Goal: Navigation & Orientation: Find specific page/section

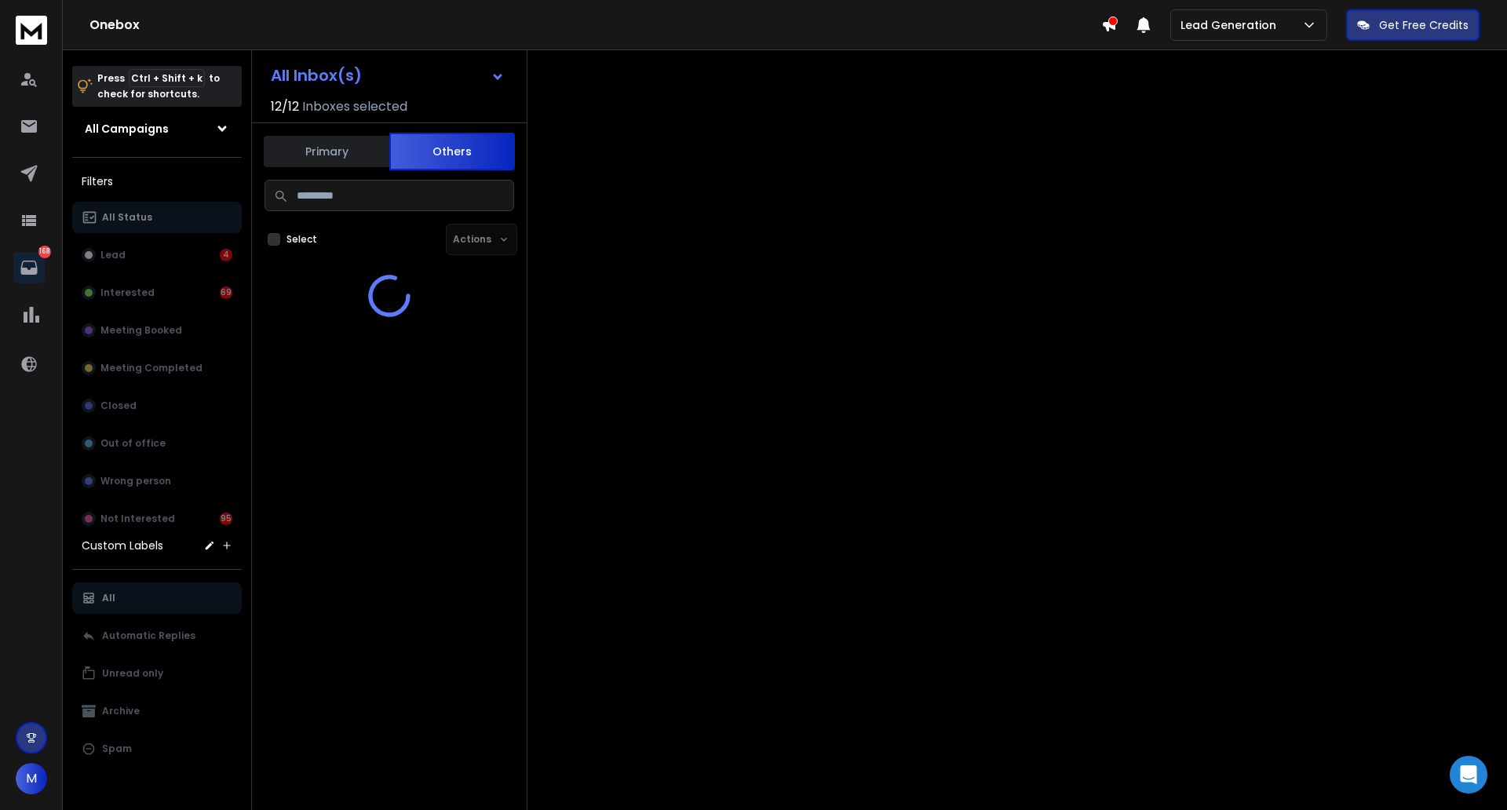
click at [417, 148] on button "Others" at bounding box center [452, 152] width 126 height 38
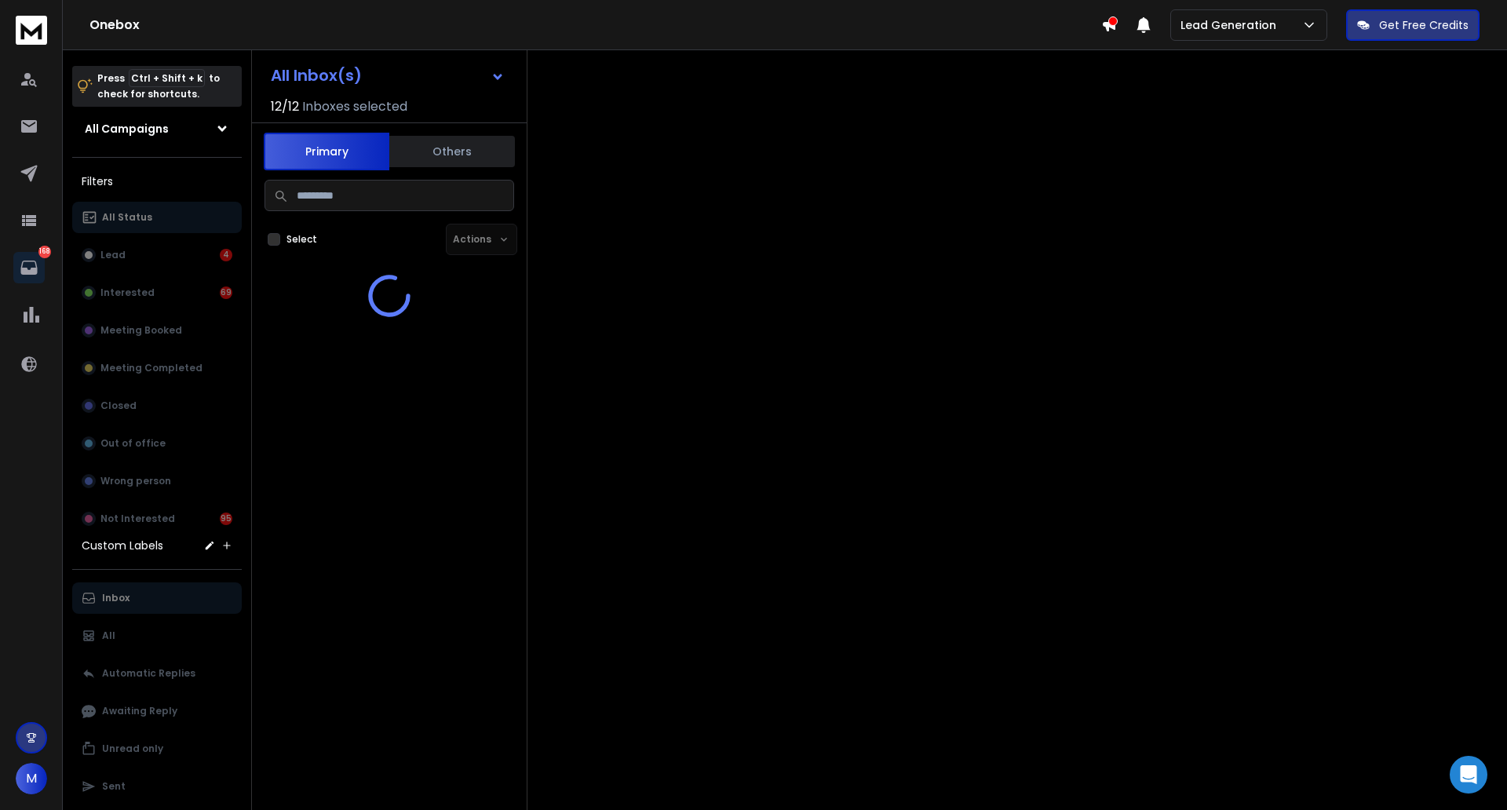
click at [350, 152] on button "Primary" at bounding box center [327, 152] width 126 height 38
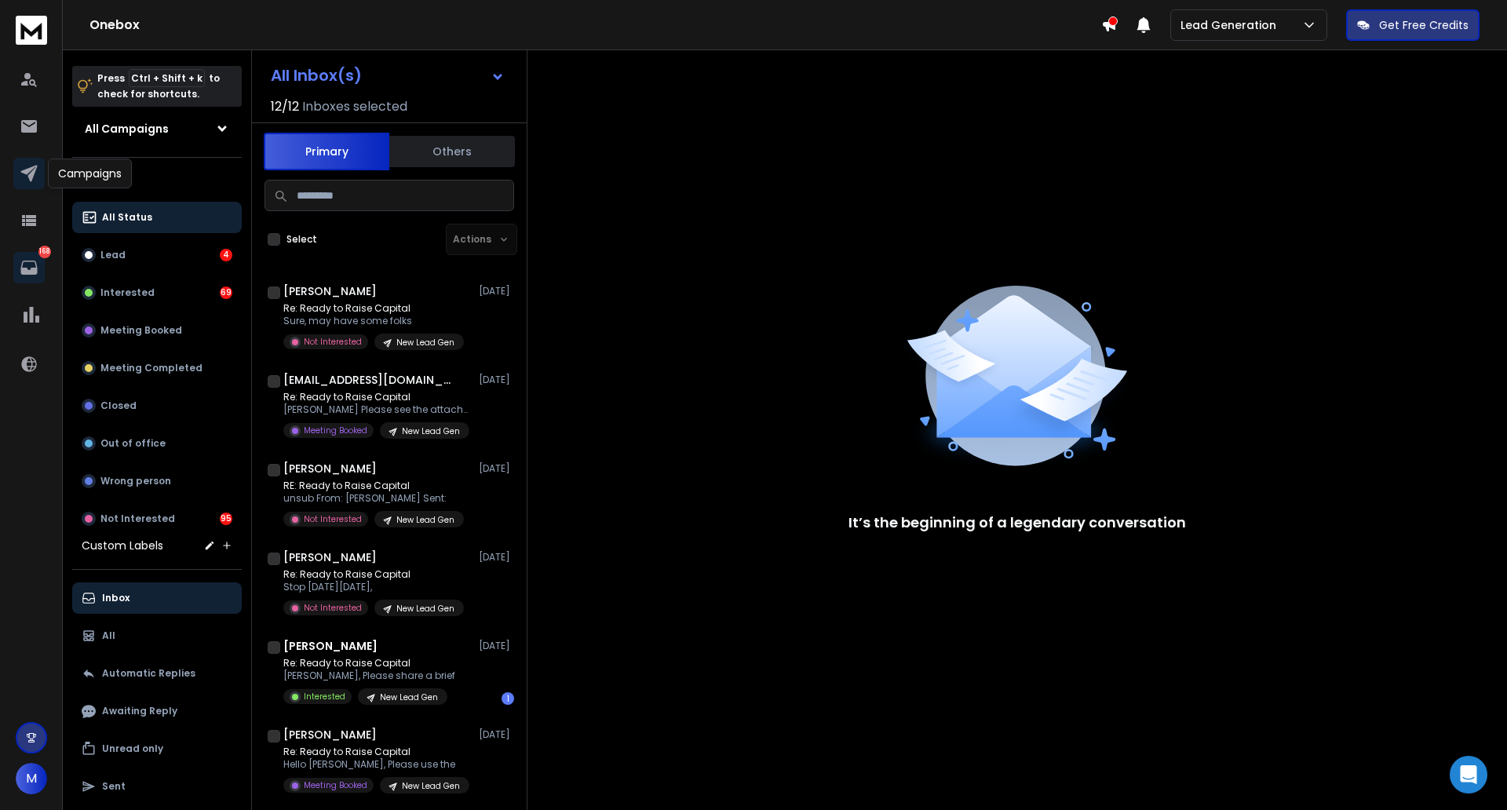
click at [33, 167] on icon at bounding box center [28, 173] width 16 height 16
